Goal: Task Accomplishment & Management: Manage account settings

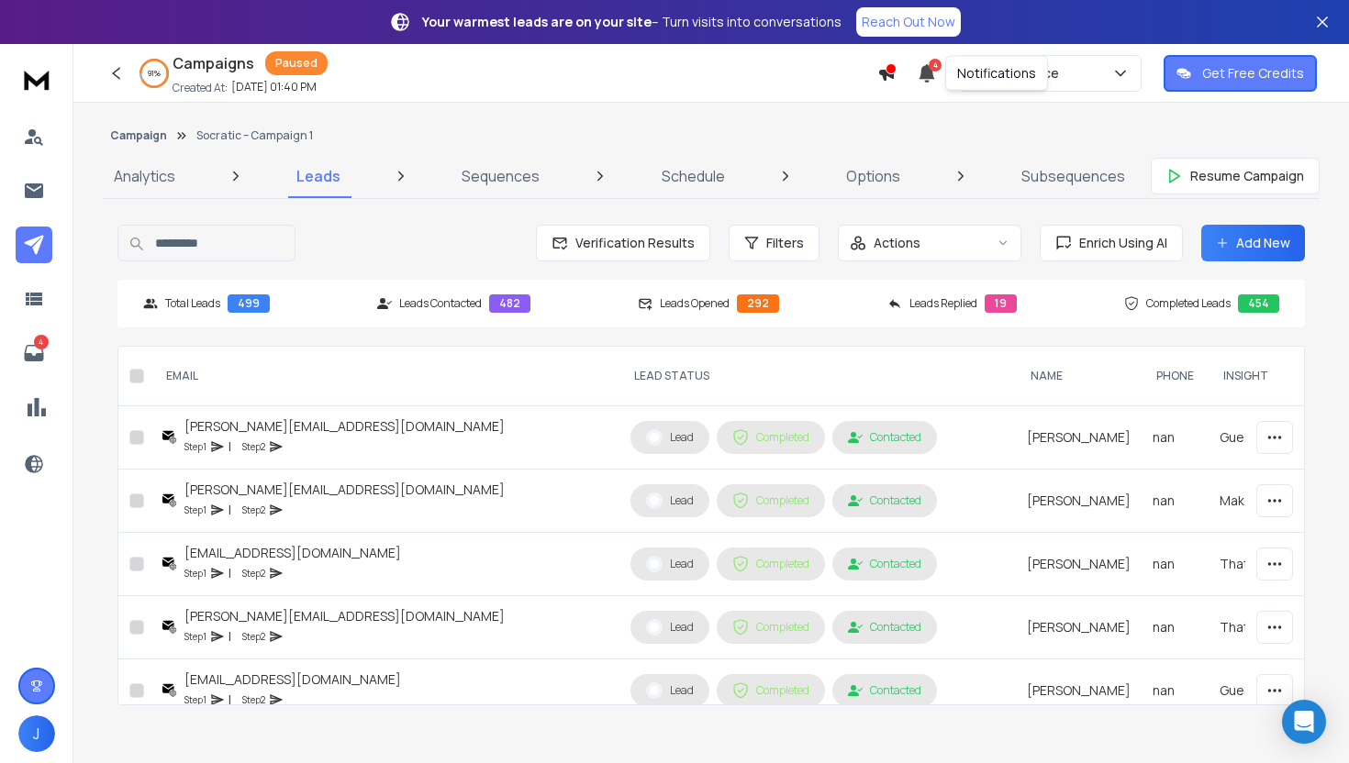
click at [928, 72] on icon at bounding box center [926, 72] width 17 height 18
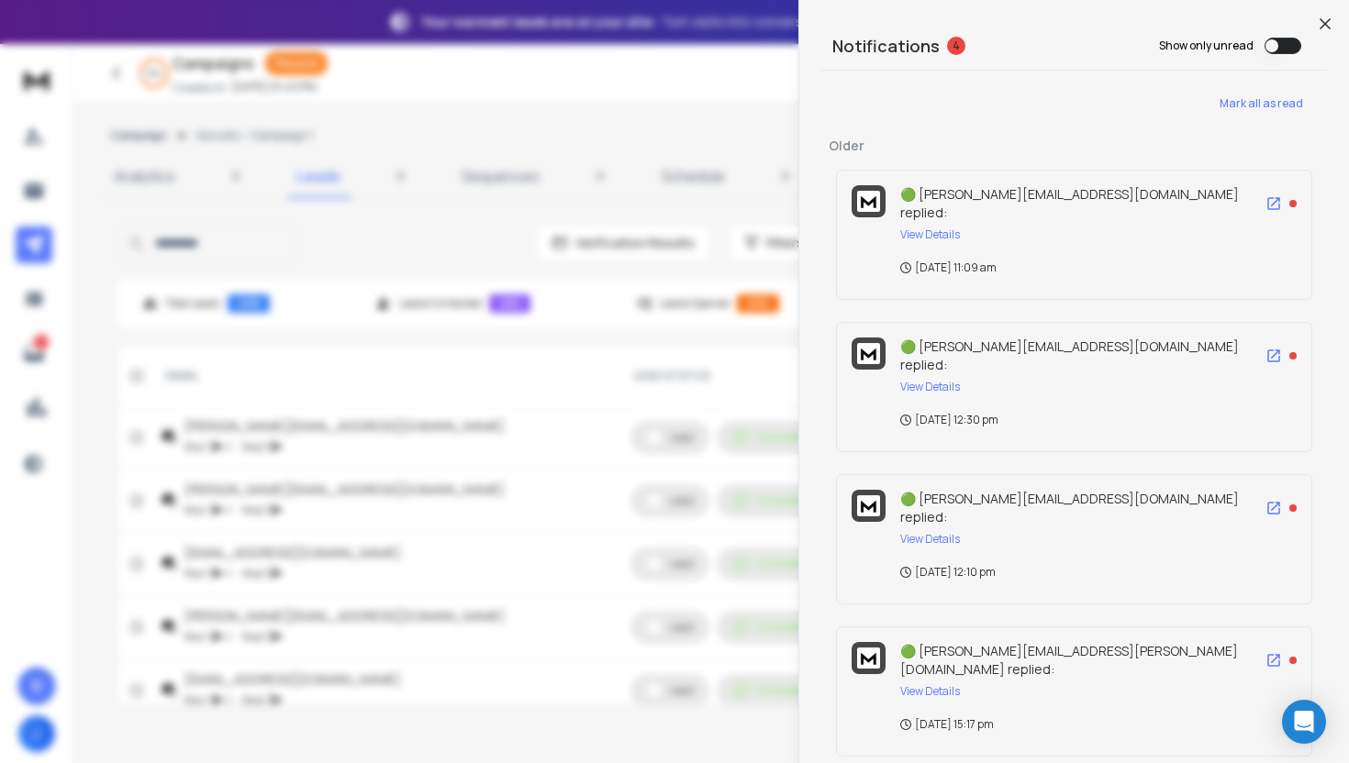
click at [1316, 22] on icon "button" at bounding box center [1325, 24] width 18 height 18
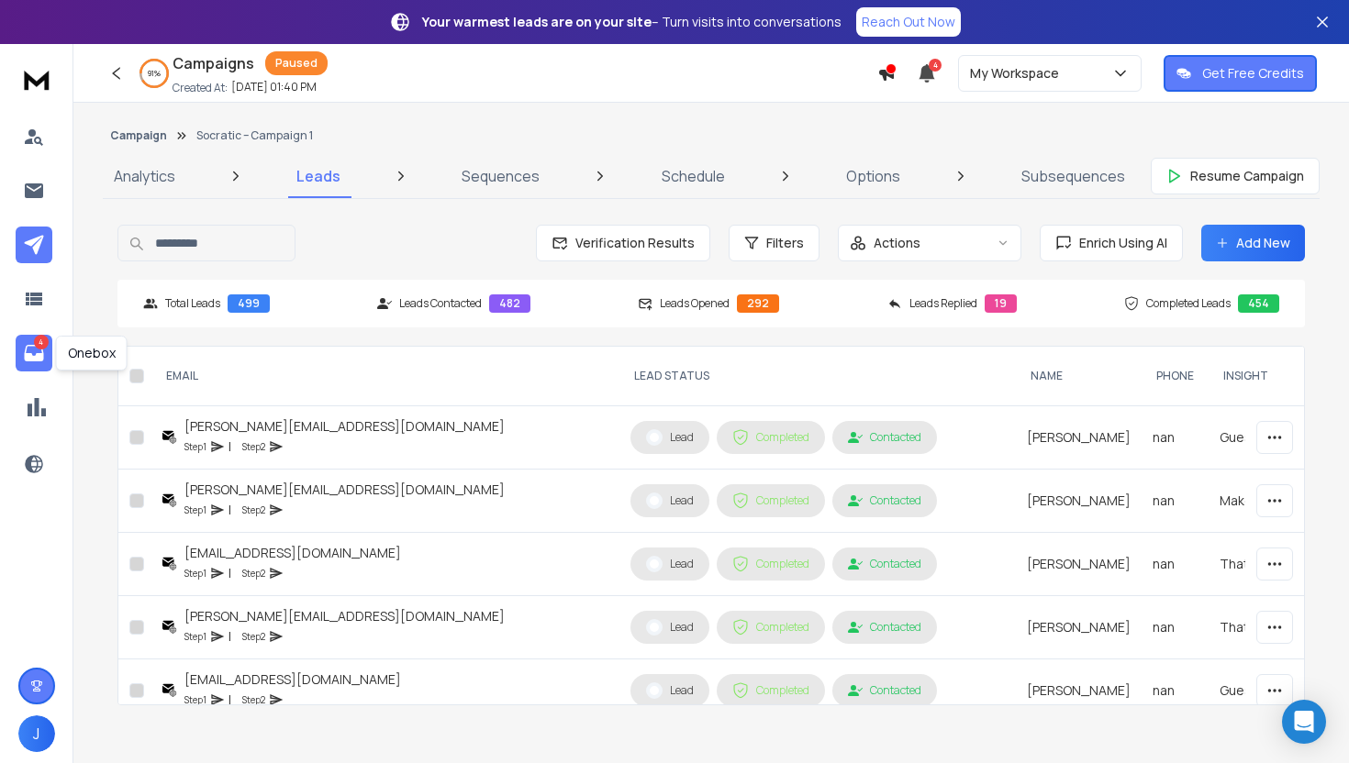
click at [29, 348] on icon at bounding box center [34, 353] width 22 height 22
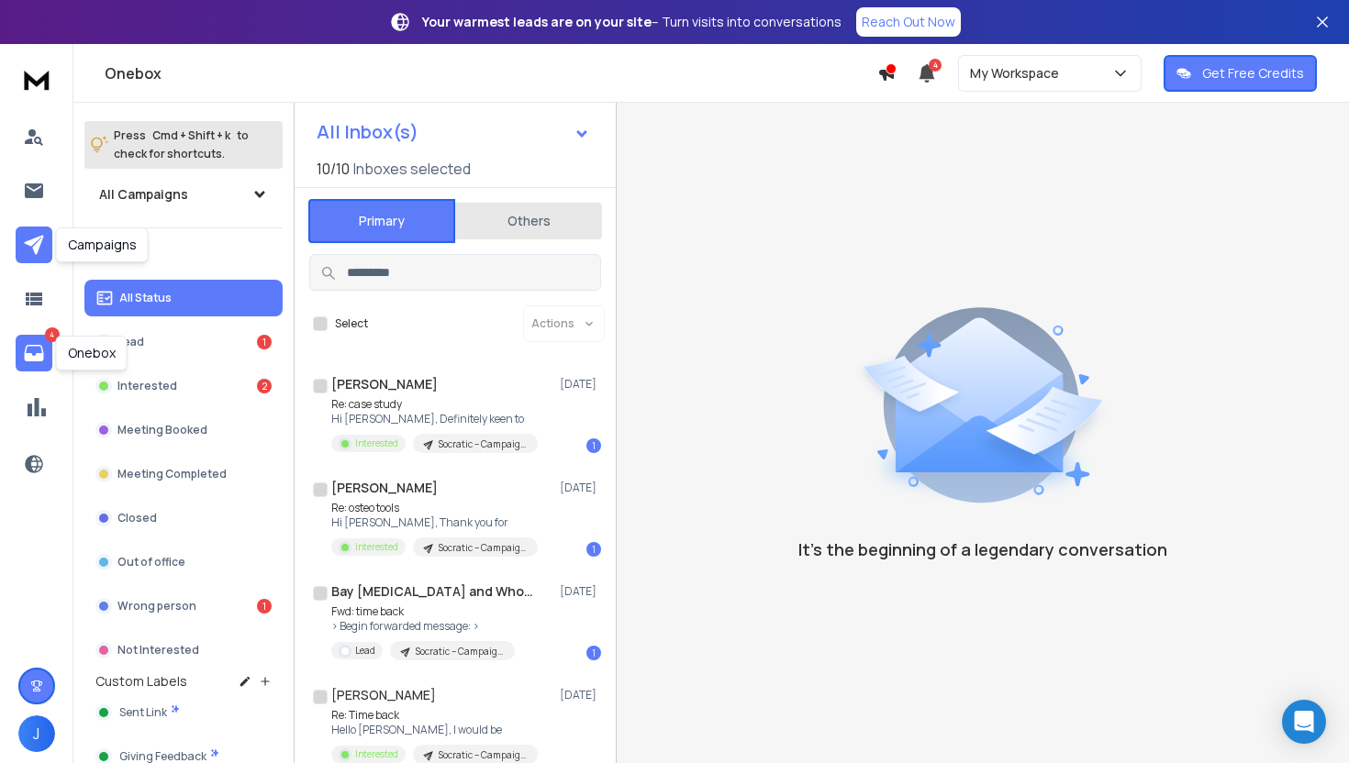
click at [36, 247] on icon at bounding box center [33, 244] width 19 height 19
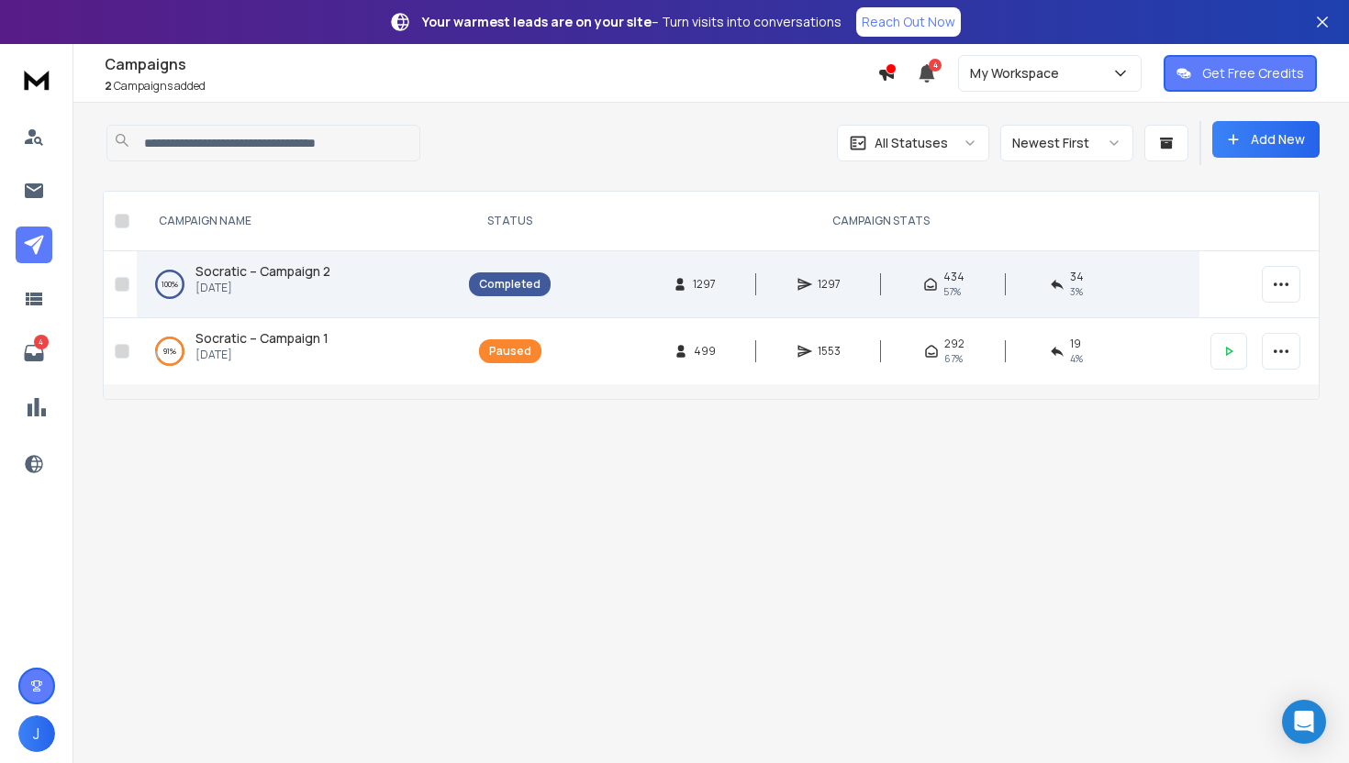
click at [285, 272] on span "Socratic – Campaign 2" at bounding box center [262, 270] width 135 height 17
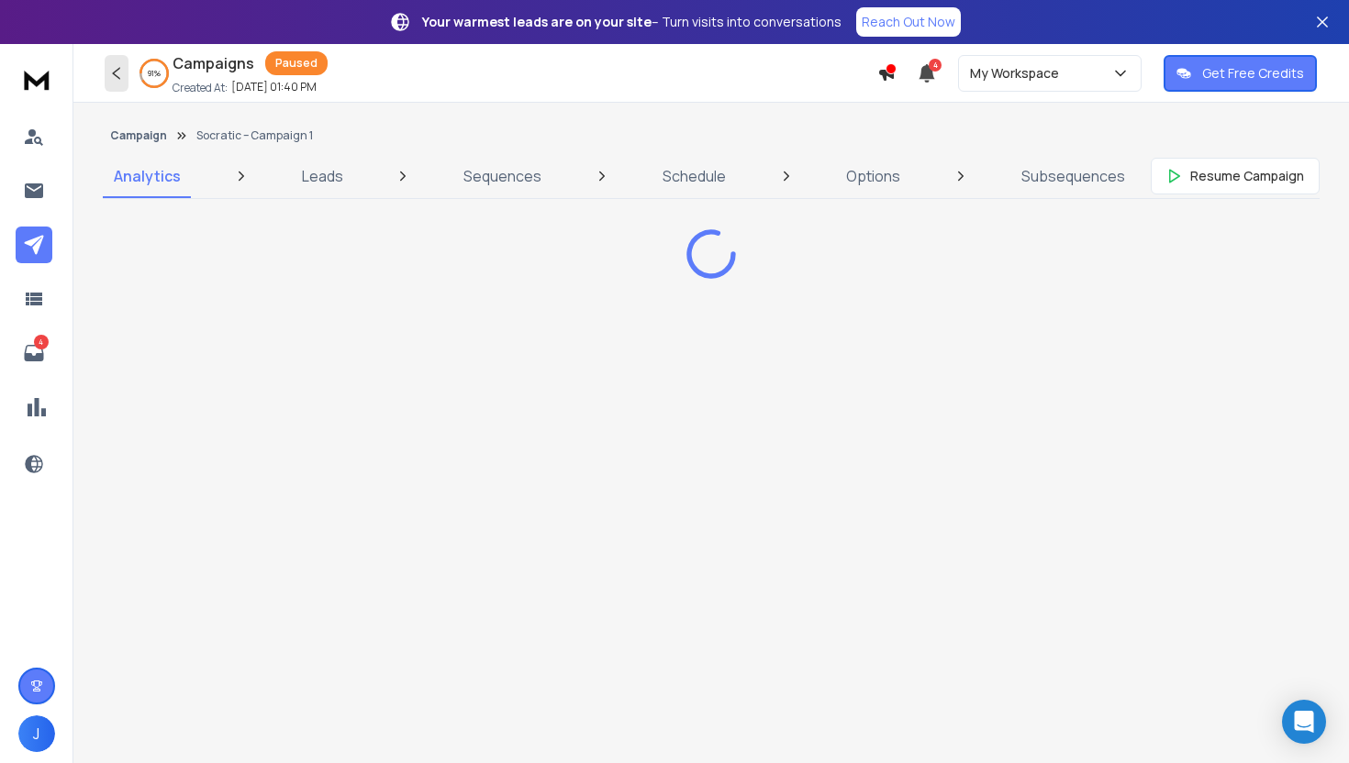
click at [114, 76] on icon at bounding box center [116, 73] width 17 height 17
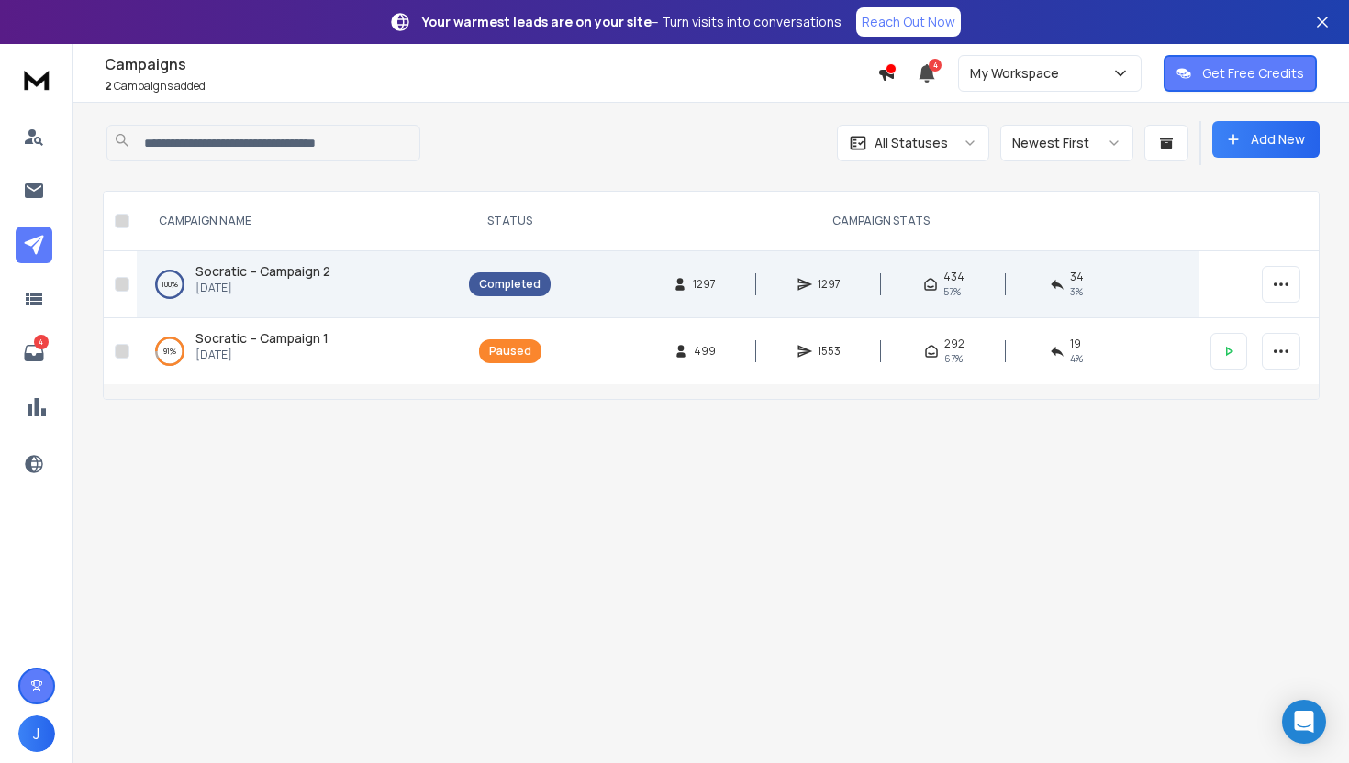
click at [290, 272] on span "Socratic – Campaign 2" at bounding box center [262, 270] width 135 height 17
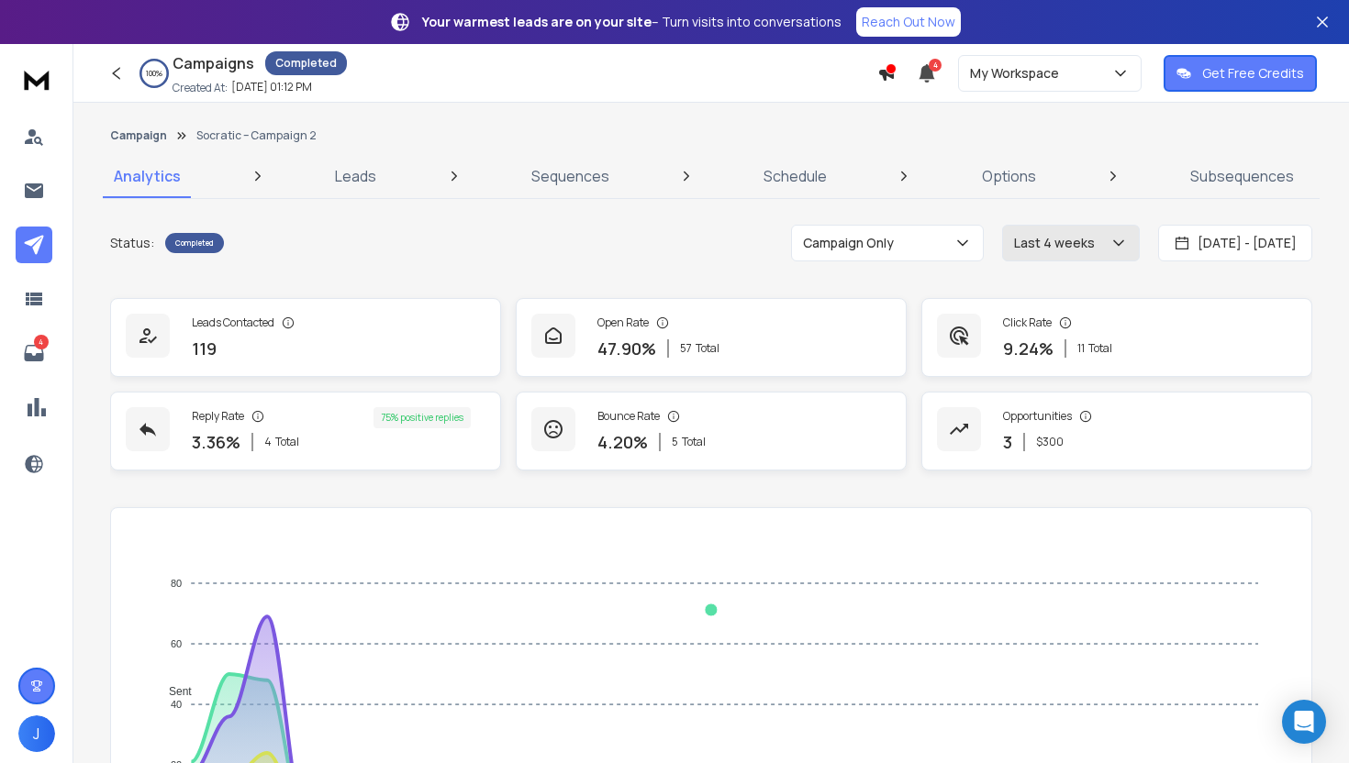
click at [1045, 247] on div "Last 4 weeks" at bounding box center [1071, 243] width 114 height 18
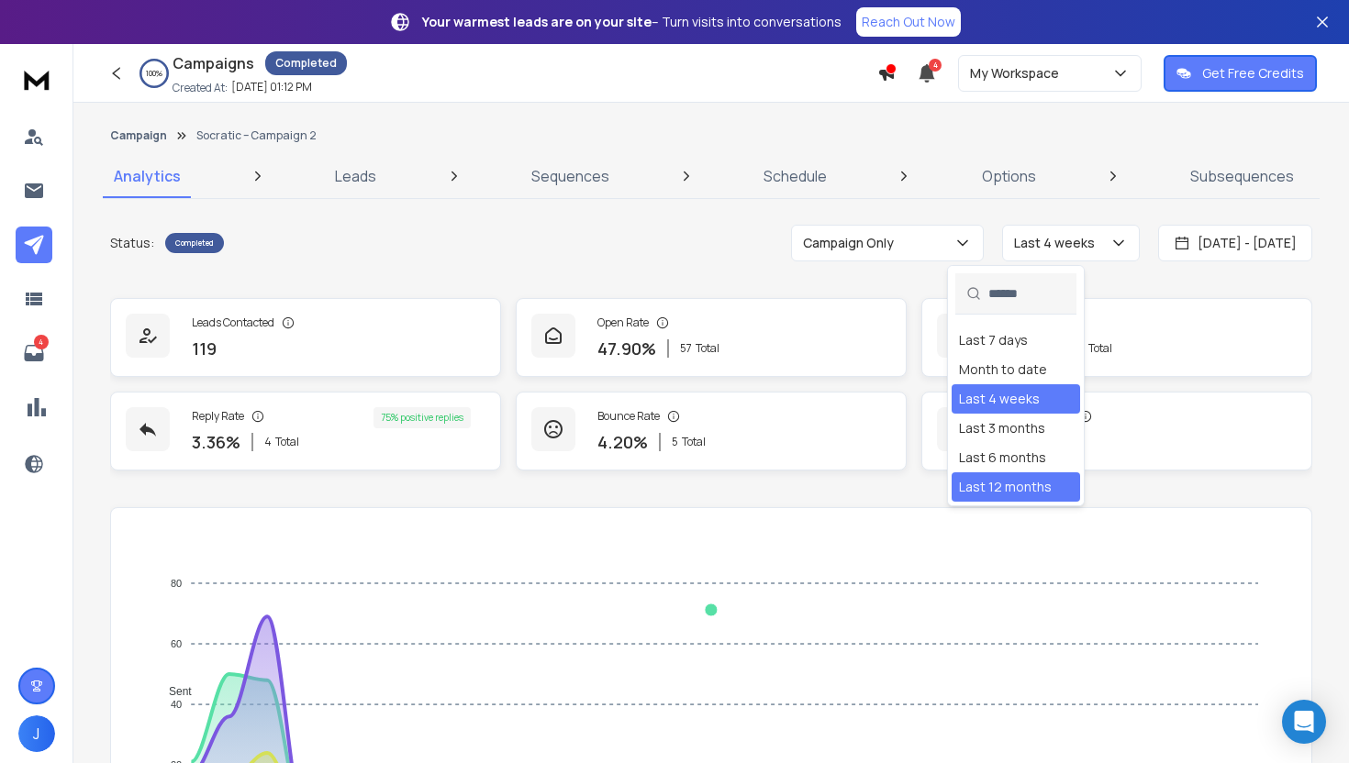
click at [1034, 476] on div "Last 12 months" at bounding box center [1015, 486] width 128 height 29
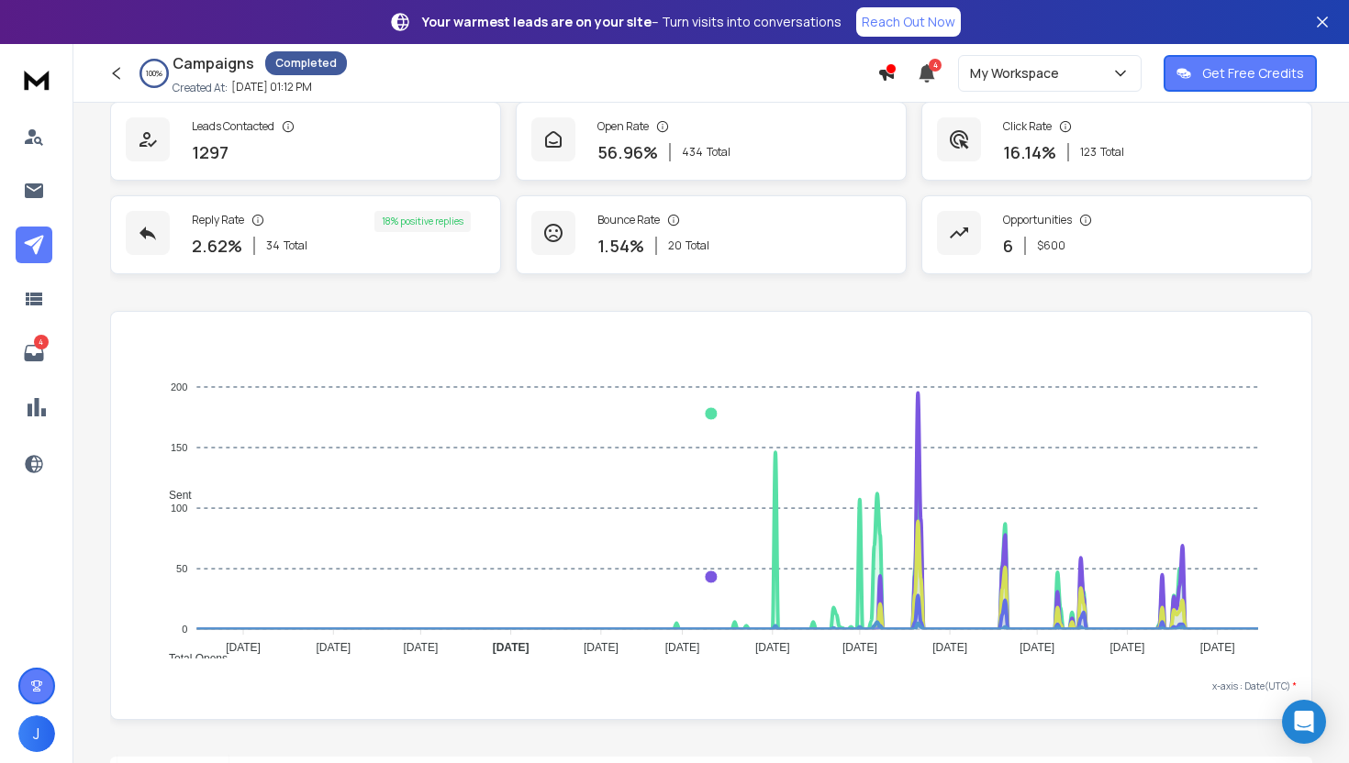
scroll to position [201, 0]
